Goal: Task Accomplishment & Management: Manage account settings

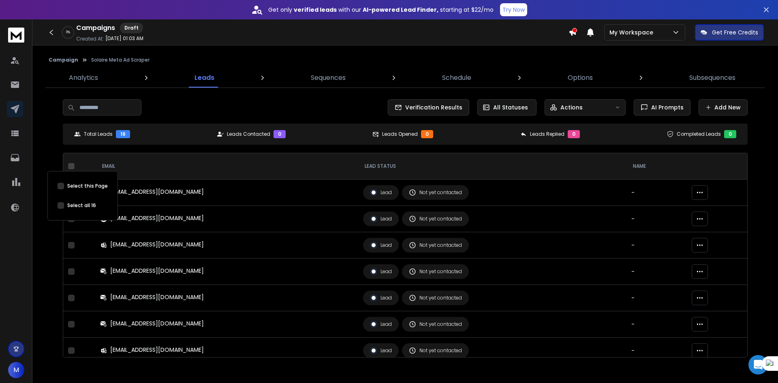
click at [69, 167] on button "Select this Page" at bounding box center [71, 166] width 6 height 6
click at [58, 206] on button "Select this Page" at bounding box center [61, 205] width 6 height 6
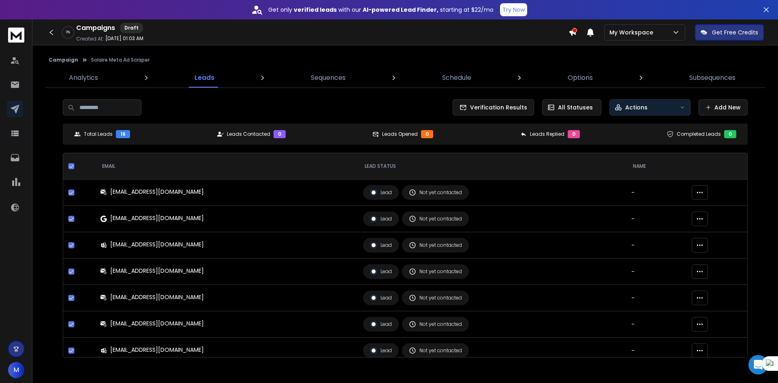
click at [663, 108] on div "Actions" at bounding box center [646, 107] width 62 height 8
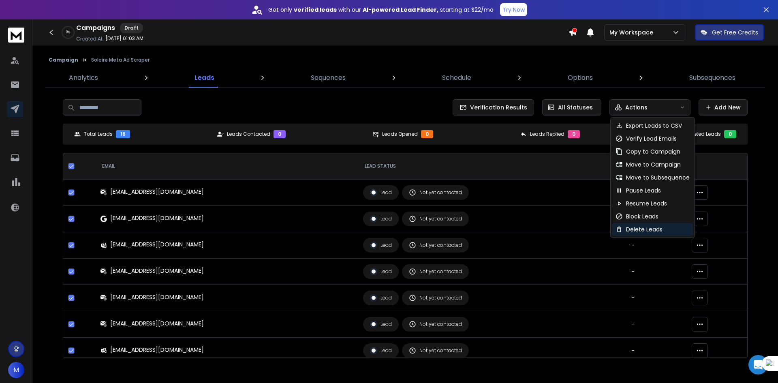
click at [659, 224] on div "Delete Leads" at bounding box center [652, 229] width 81 height 13
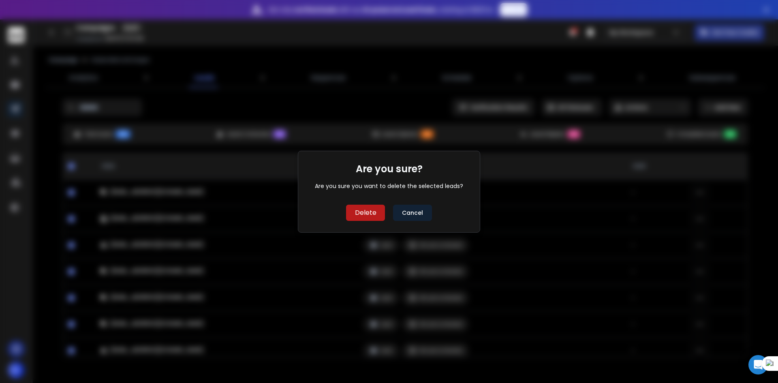
click at [372, 215] on button "Delete" at bounding box center [365, 213] width 39 height 16
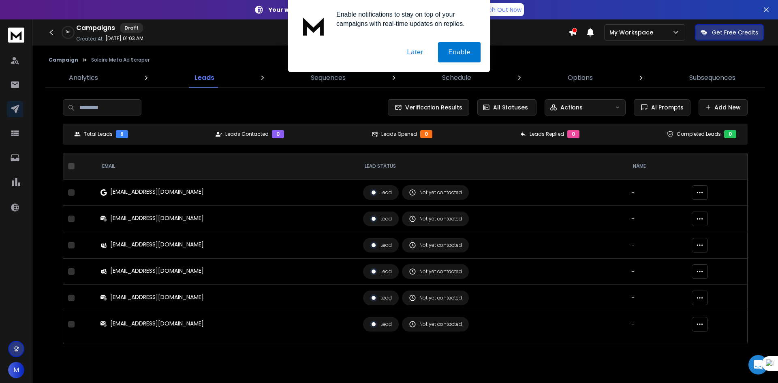
click at [417, 54] on button "Later" at bounding box center [415, 52] width 36 height 20
